Goal: Task Accomplishment & Management: Manage account settings

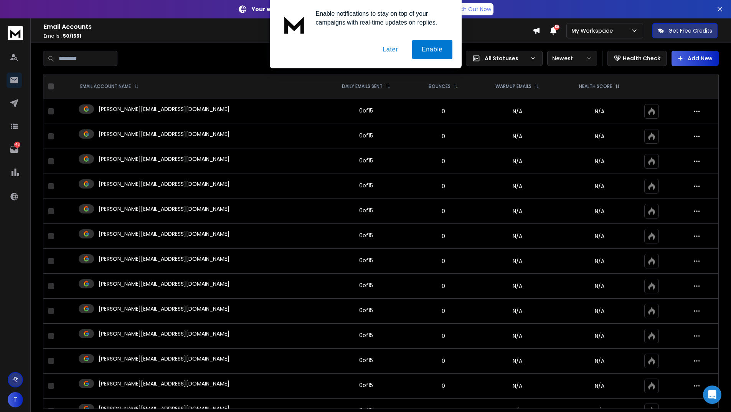
click at [386, 50] on button "Later" at bounding box center [390, 49] width 35 height 19
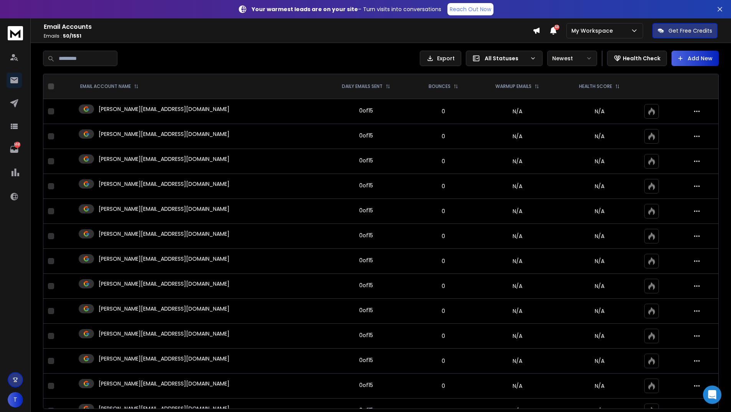
click at [699, 64] on button "Add New" at bounding box center [695, 58] width 47 height 15
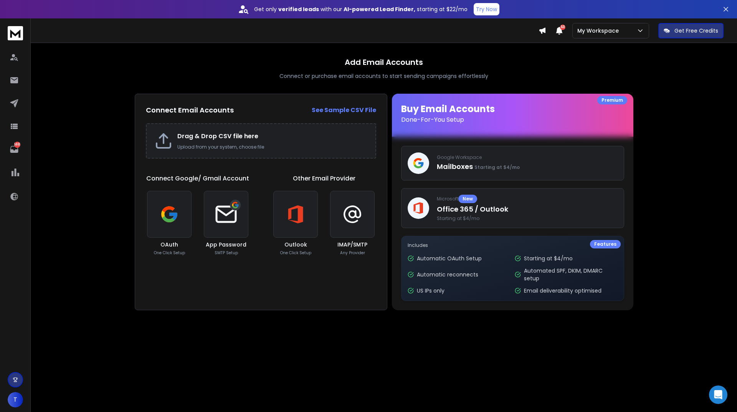
click at [170, 221] on icon at bounding box center [168, 219] width 13 height 7
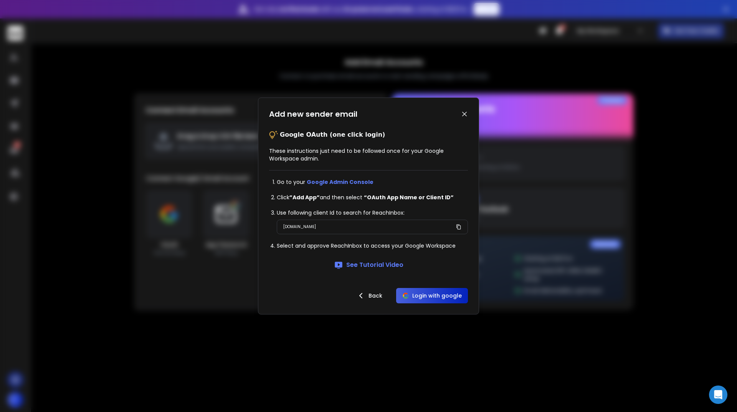
click at [426, 292] on button "Login with google" at bounding box center [432, 295] width 72 height 15
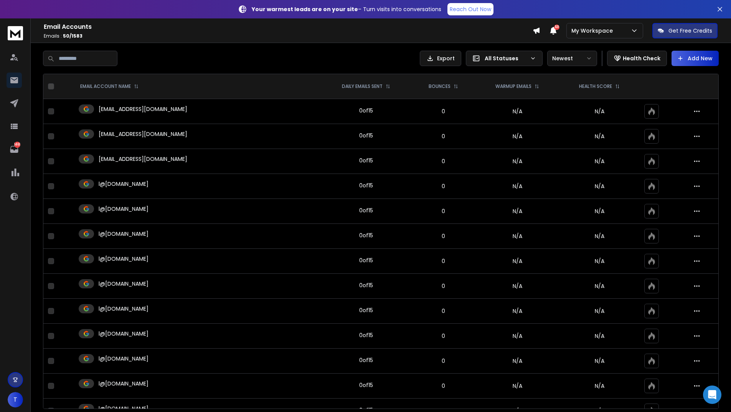
click at [688, 56] on button "Add New" at bounding box center [695, 58] width 47 height 15
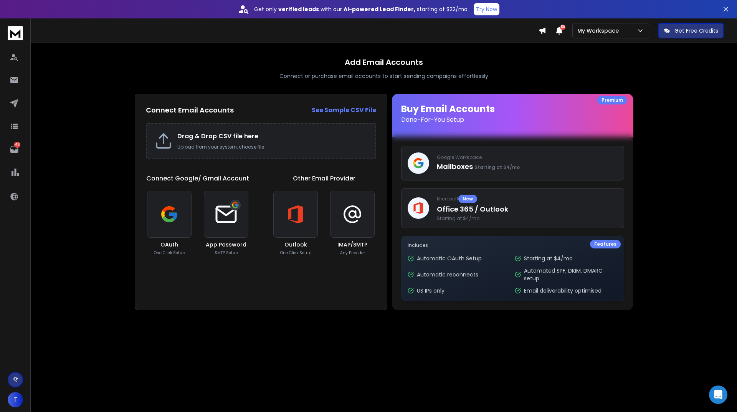
click at [179, 218] on icon at bounding box center [169, 214] width 19 height 23
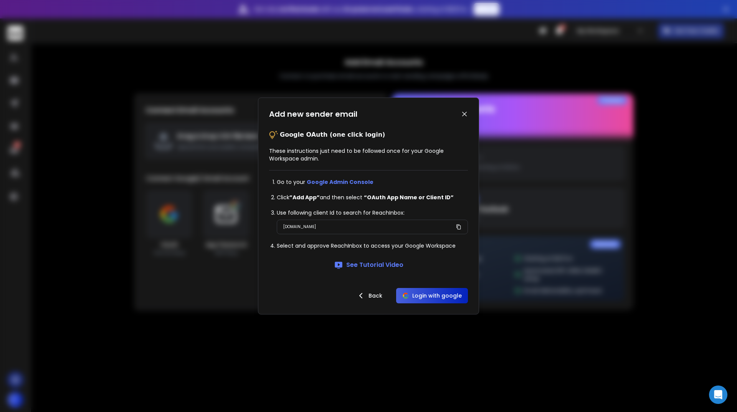
click at [432, 294] on button "Login with google" at bounding box center [432, 295] width 72 height 15
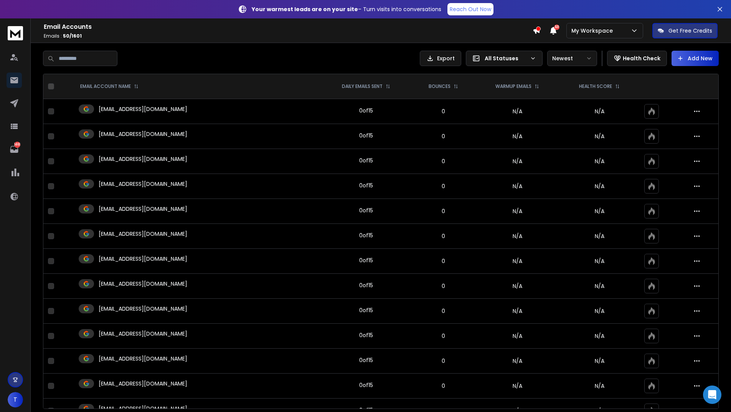
click at [693, 59] on button "Add New" at bounding box center [695, 58] width 47 height 15
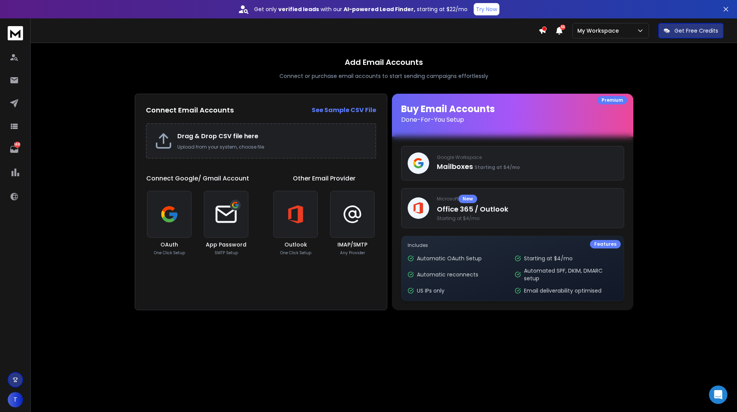
click at [190, 216] on div at bounding box center [169, 214] width 45 height 47
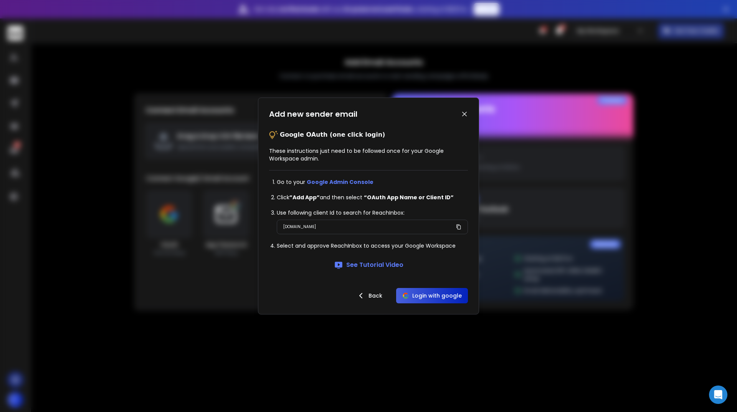
click at [434, 297] on button "Login with google" at bounding box center [432, 295] width 72 height 15
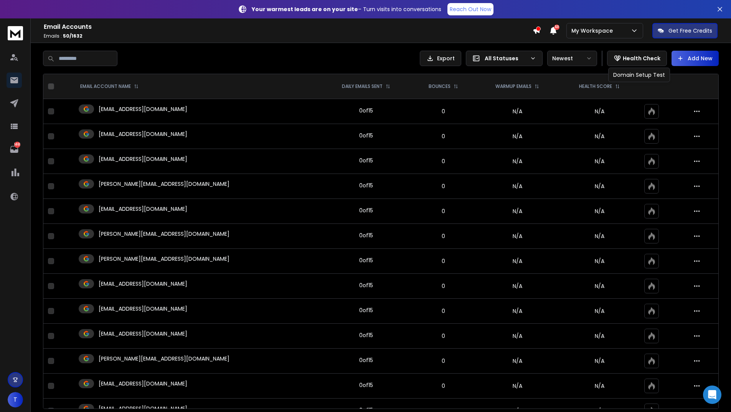
click at [706, 53] on button "Add New" at bounding box center [695, 58] width 47 height 15
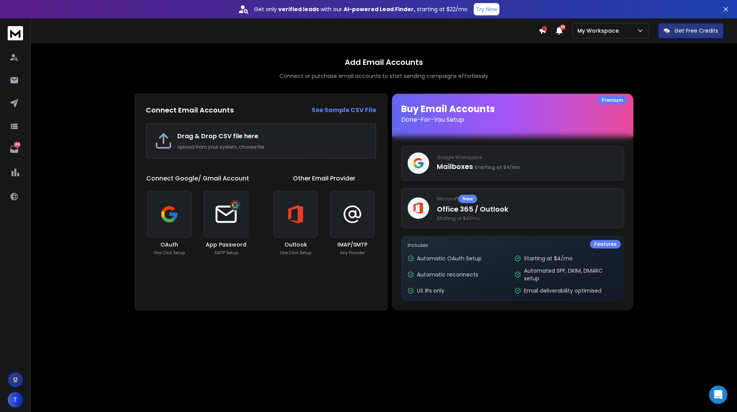
click at [171, 224] on icon at bounding box center [169, 214] width 19 height 23
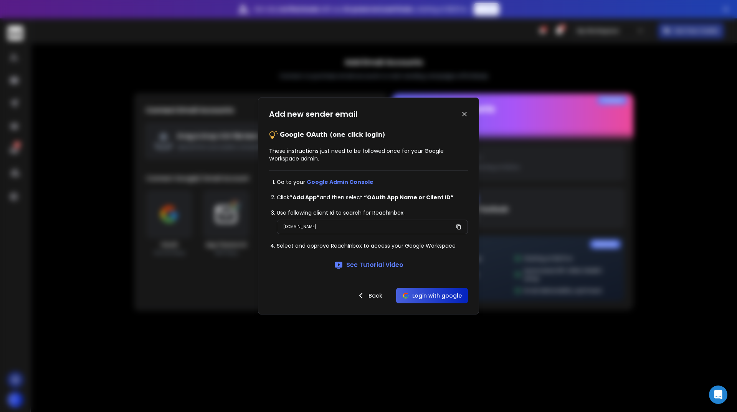
click at [420, 295] on button "Login with google" at bounding box center [432, 295] width 72 height 15
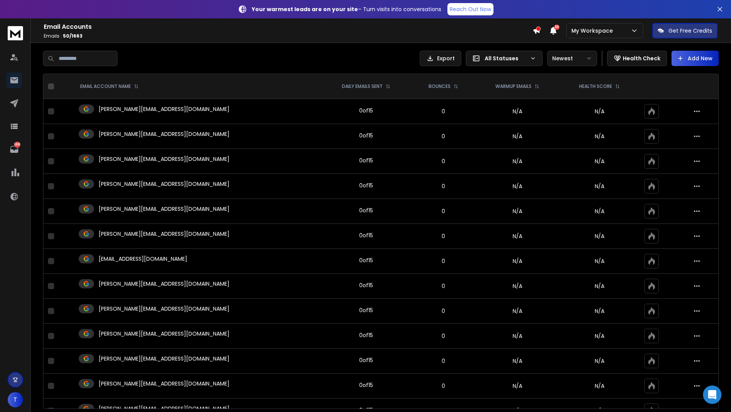
click at [677, 56] on button "Add New" at bounding box center [695, 58] width 47 height 15
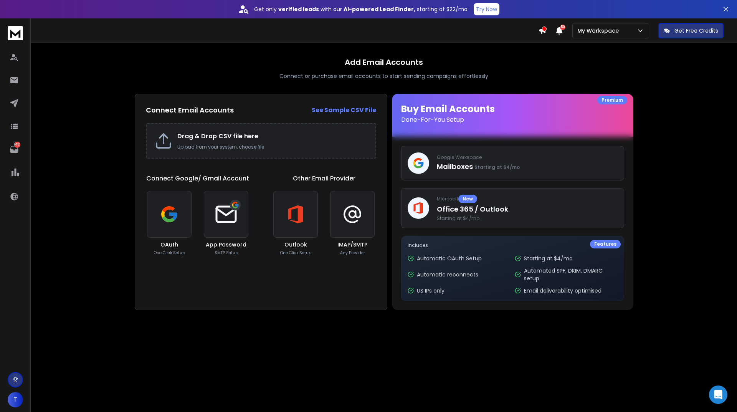
click at [159, 216] on div at bounding box center [169, 214] width 45 height 47
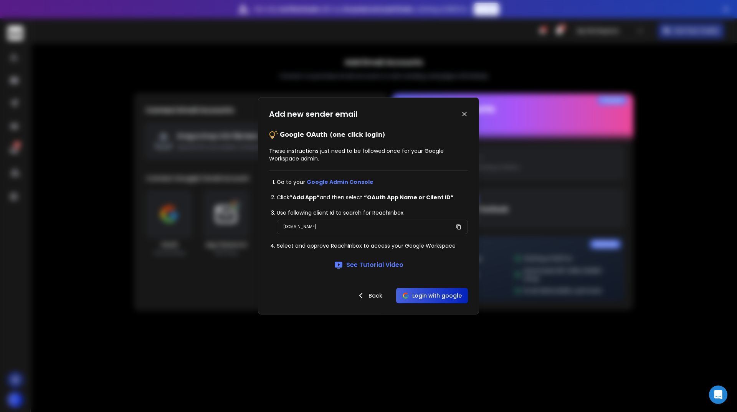
click at [448, 292] on button "Login with google" at bounding box center [432, 295] width 72 height 15
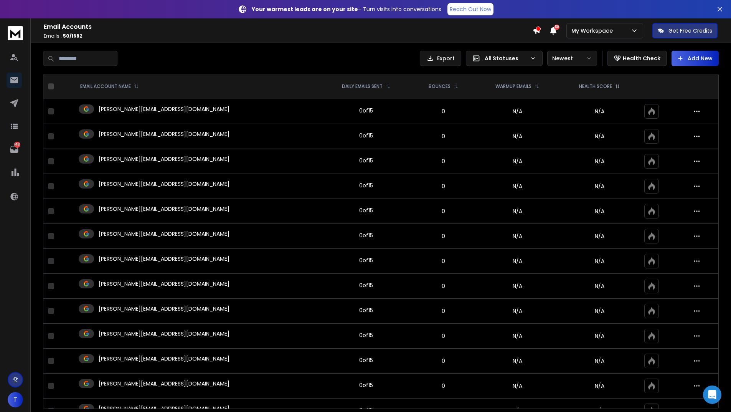
click at [698, 59] on button "Add New" at bounding box center [695, 58] width 47 height 15
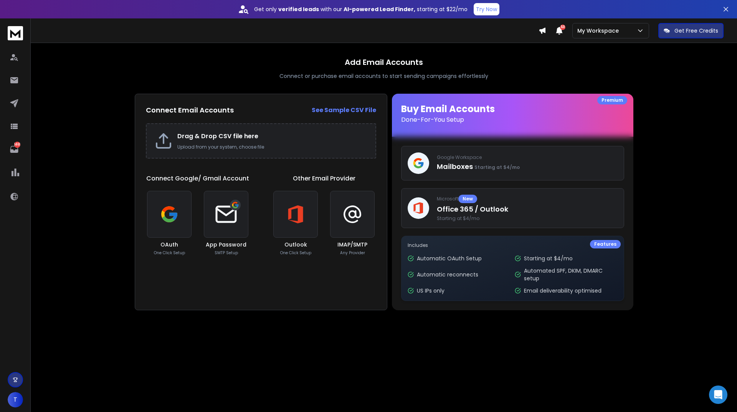
click at [166, 215] on icon at bounding box center [169, 214] width 19 height 23
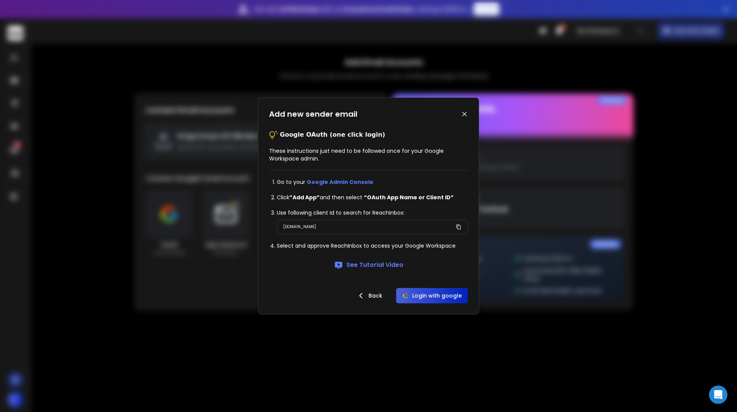
click at [425, 292] on button "Login with google" at bounding box center [432, 295] width 72 height 15
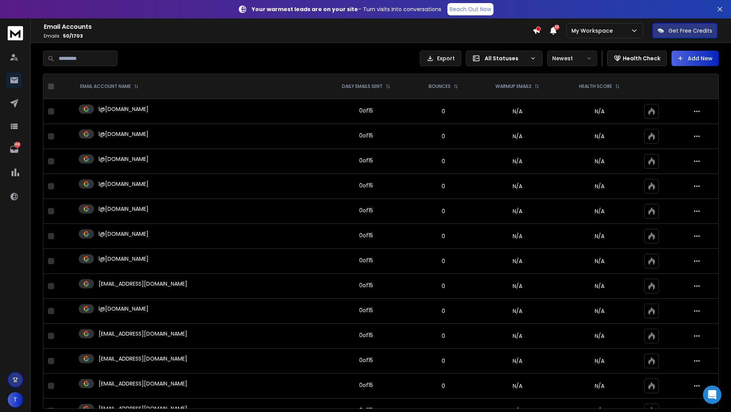
click at [700, 60] on button "Add New" at bounding box center [695, 58] width 47 height 15
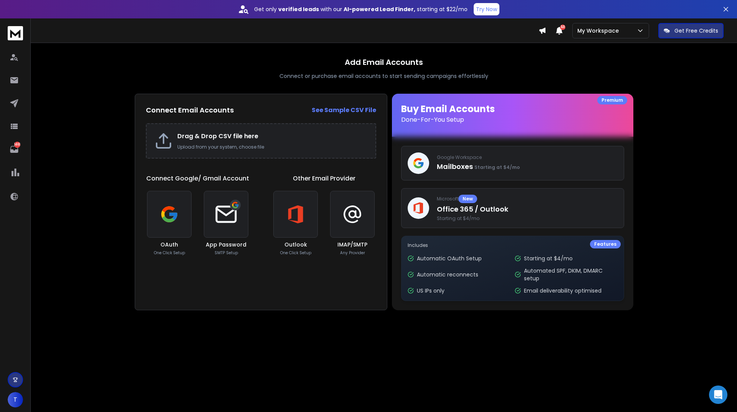
click at [175, 216] on icon at bounding box center [173, 217] width 8 height 8
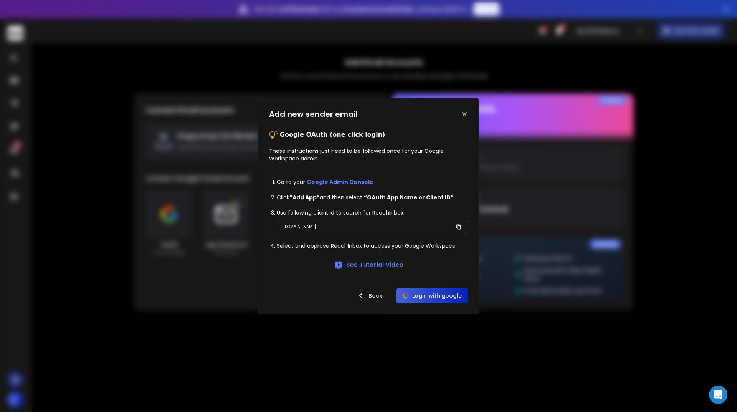
click at [417, 295] on button "Login with google" at bounding box center [432, 295] width 72 height 15
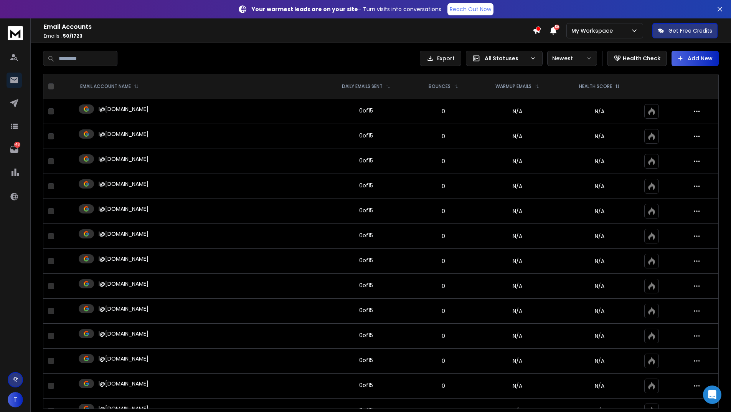
drag, startPoint x: 685, startPoint y: 62, endPoint x: 677, endPoint y: 64, distance: 8.4
click at [685, 62] on button "Add New" at bounding box center [695, 58] width 47 height 15
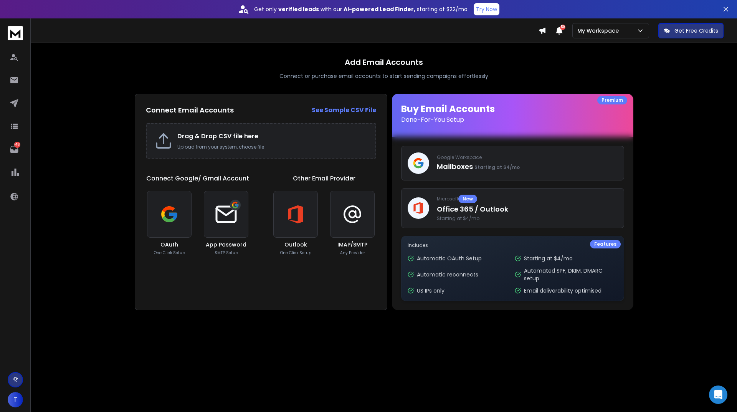
click at [166, 211] on icon at bounding box center [168, 209] width 13 height 6
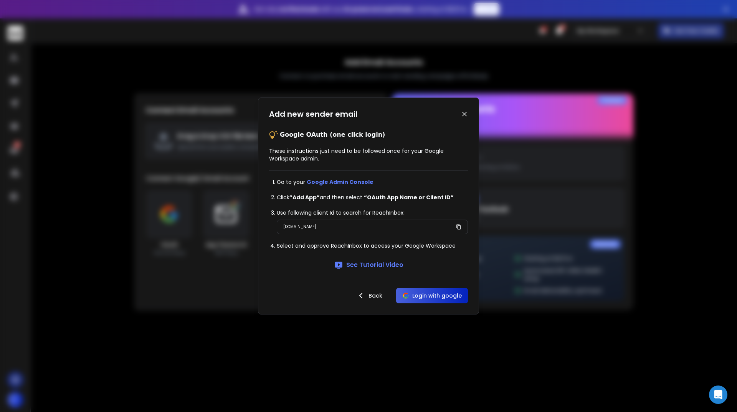
click at [433, 295] on button "Login with google" at bounding box center [432, 295] width 72 height 15
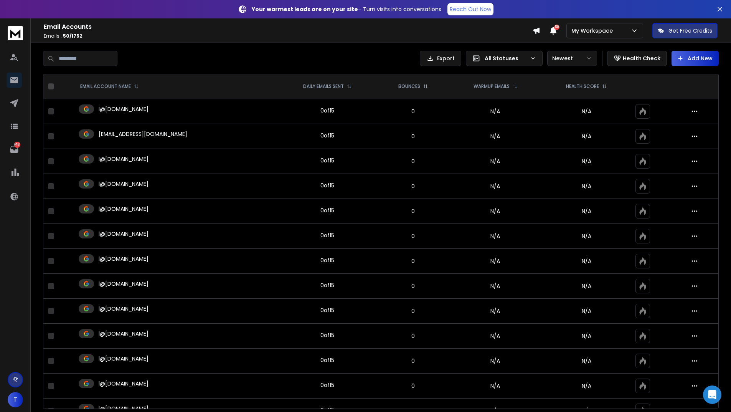
click at [691, 60] on button "Add New" at bounding box center [695, 58] width 47 height 15
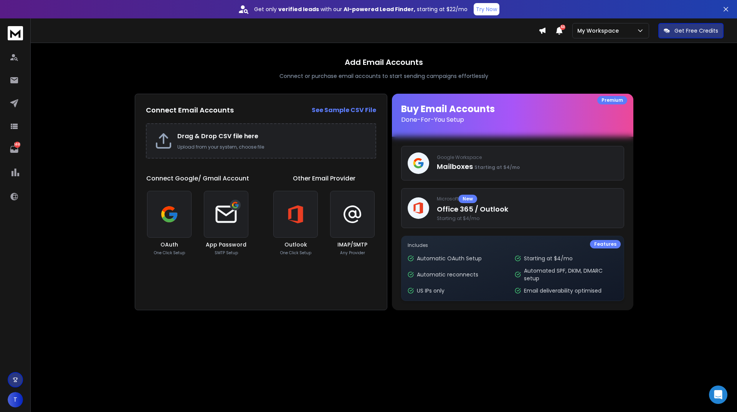
click at [167, 215] on icon at bounding box center [169, 214] width 19 height 23
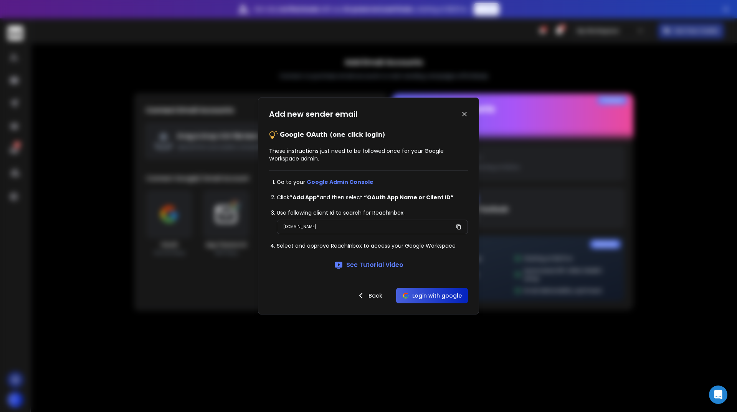
click at [436, 297] on button "Login with google" at bounding box center [432, 295] width 72 height 15
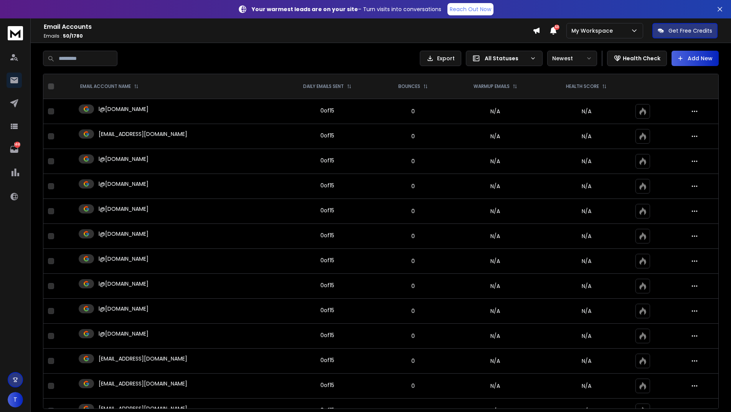
click at [692, 62] on button "Add New" at bounding box center [695, 58] width 47 height 15
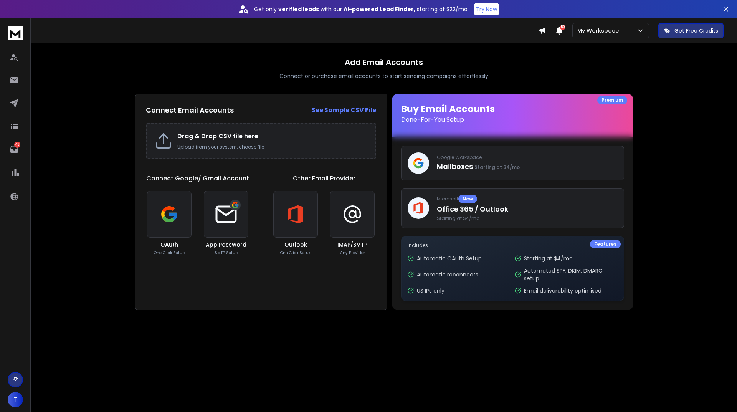
click at [171, 216] on icon at bounding box center [173, 217] width 8 height 8
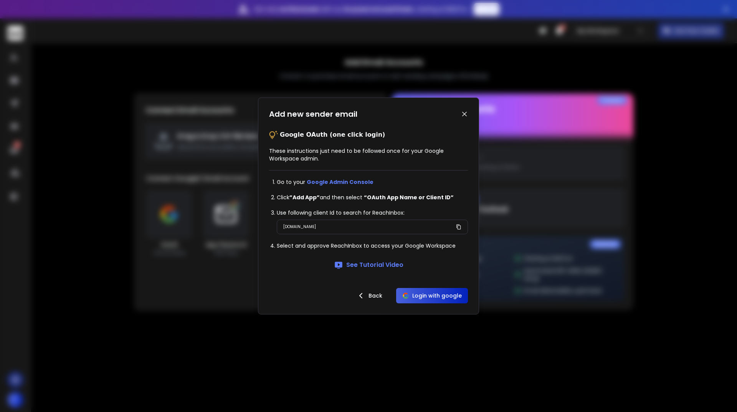
click at [424, 290] on button "Login with google" at bounding box center [432, 295] width 72 height 15
